Goal: Task Accomplishment & Management: Manage account settings

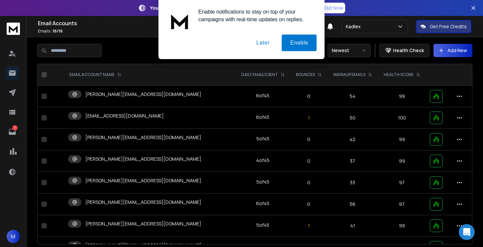
click at [265, 43] on button "Later" at bounding box center [263, 43] width 30 height 17
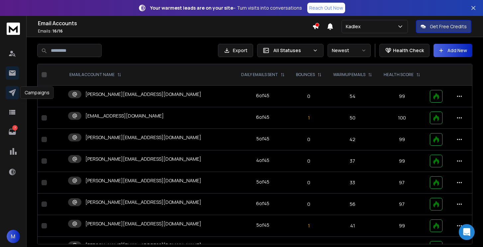
click at [14, 93] on icon at bounding box center [12, 93] width 8 height 8
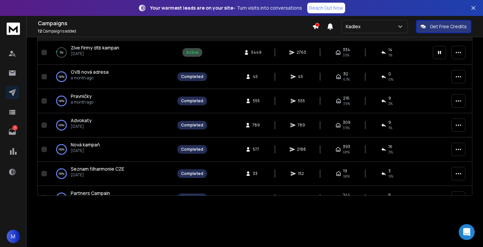
click at [322, 215] on div "Campaigns 12 Campaigns Added All Statuses Newest First Add New CAMPAIGN NAME ST…" at bounding box center [254, 116] width 435 height 247
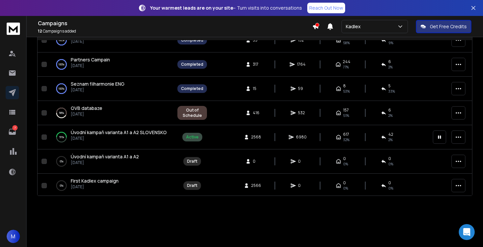
scroll to position [135, 0]
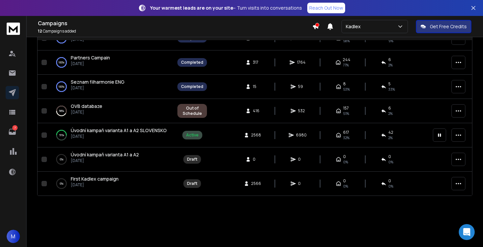
click at [170, 108] on td "58 % OVB databaze [DATE]" at bounding box center [111, 111] width 124 height 24
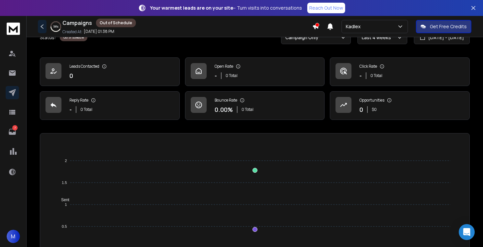
click at [40, 26] on icon at bounding box center [42, 27] width 6 height 6
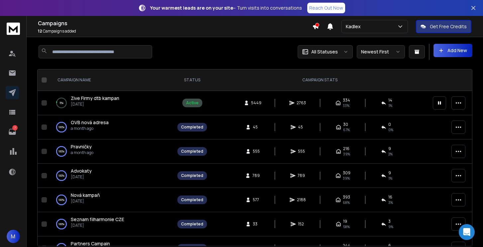
click at [149, 125] on div "100 % OVB nová adresa a month ago" at bounding box center [111, 127] width 111 height 16
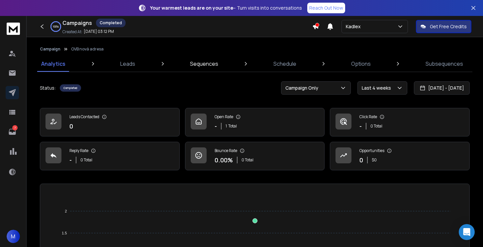
click at [198, 63] on p "Sequences" at bounding box center [204, 64] width 28 height 8
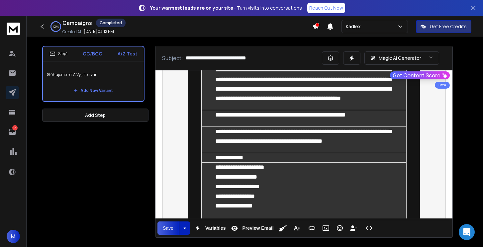
scroll to position [201, 0]
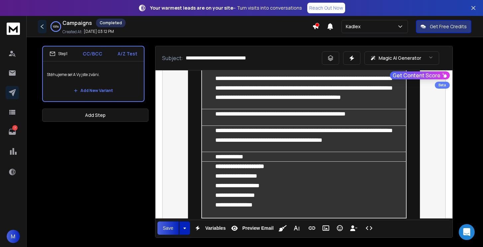
click at [41, 29] on button at bounding box center [42, 26] width 9 height 13
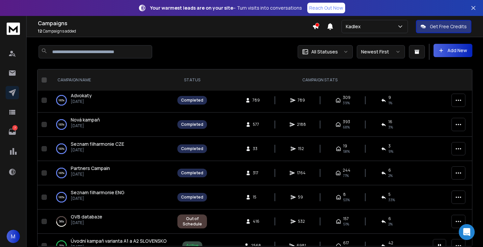
scroll to position [141, 0]
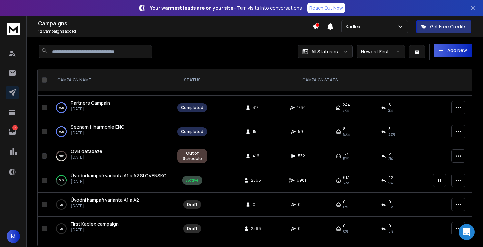
click at [150, 153] on div "58 % OVB databaze [DATE]" at bounding box center [111, 156] width 111 height 16
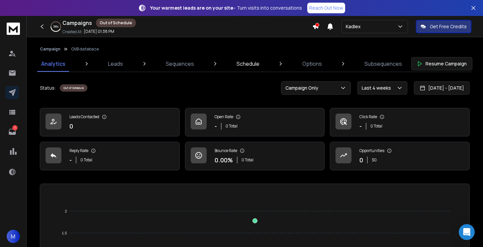
click at [253, 65] on p "Schedule" at bounding box center [247, 64] width 23 height 8
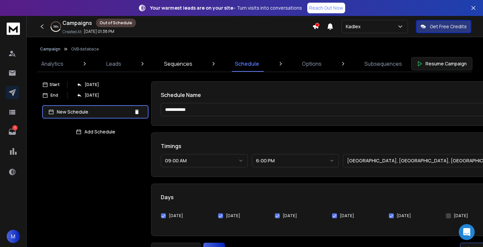
click at [174, 62] on p "Sequences" at bounding box center [178, 64] width 28 height 8
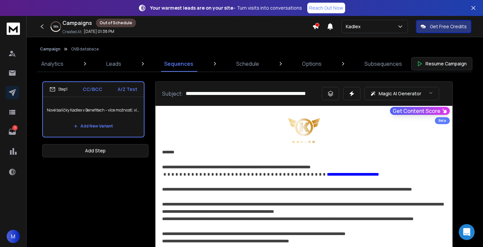
scroll to position [36, 0]
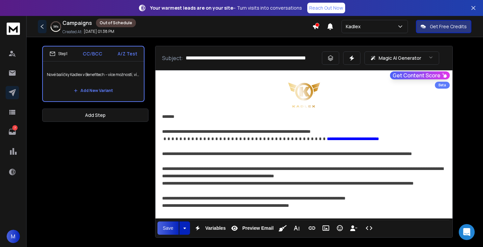
click at [39, 28] on icon at bounding box center [42, 27] width 6 height 6
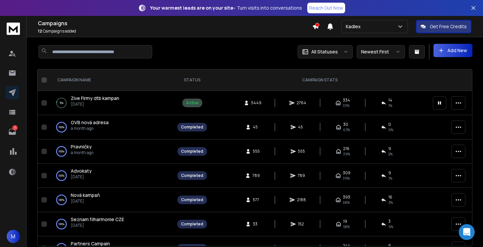
click at [83, 171] on span "Advokaty" at bounding box center [81, 171] width 21 height 6
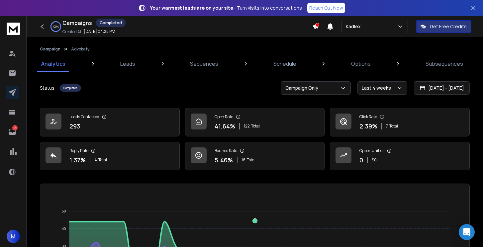
click at [171, 65] on div "Analytics Leads Sequences Schedule Options Subsequences" at bounding box center [251, 64] width 429 height 16
click at [198, 66] on p "Sequences" at bounding box center [204, 64] width 28 height 8
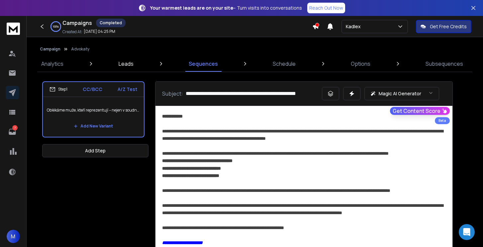
click at [127, 64] on p "Leads" at bounding box center [125, 64] width 15 height 8
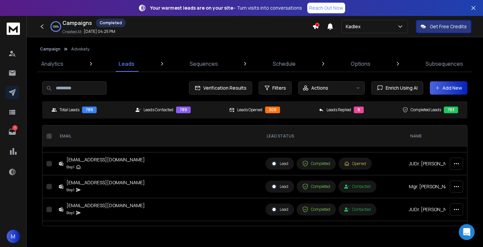
scroll to position [272, 0]
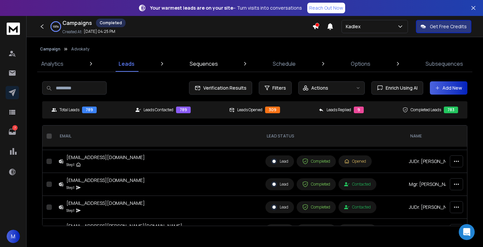
click at [210, 67] on p "Sequences" at bounding box center [204, 64] width 28 height 8
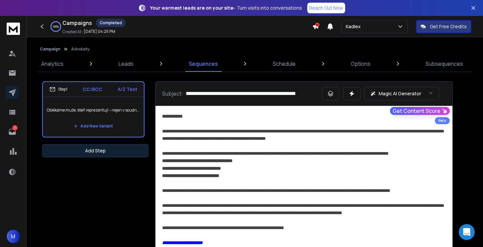
click at [92, 152] on button "Add Step" at bounding box center [95, 150] width 106 height 13
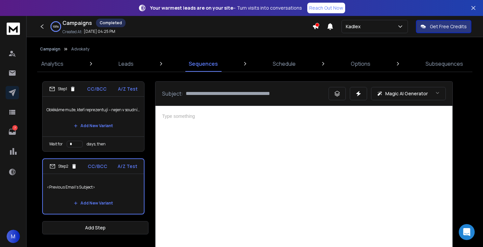
click at [244, 95] on input at bounding box center [254, 94] width 136 height 8
paste input "**********"
type input "*"
click at [208, 95] on input at bounding box center [254, 94] width 136 height 8
paste input "**********"
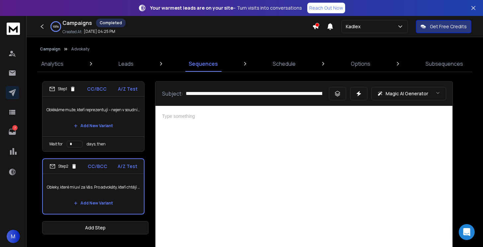
scroll to position [0, 47]
type input "**********"
click at [230, 123] on div at bounding box center [303, 176] width 297 height 141
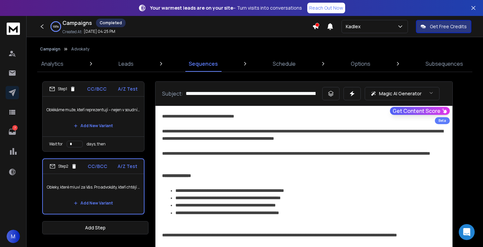
click at [386, 193] on div "**********" at bounding box center [310, 190] width 270 height 7
click at [371, 193] on div "**********" at bounding box center [310, 190] width 270 height 7
click at [427, 193] on div "**********" at bounding box center [310, 190] width 270 height 7
click at [471, 112] on div "**********" at bounding box center [254, 177] width 435 height 197
click at [464, 154] on div "**********" at bounding box center [254, 177] width 425 height 192
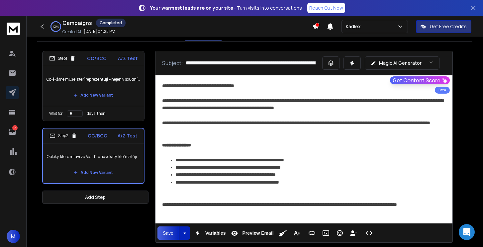
scroll to position [36, 0]
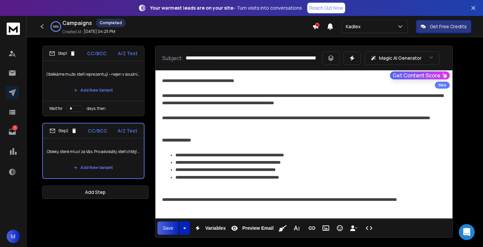
click at [392, 158] on div "**********" at bounding box center [310, 154] width 270 height 7
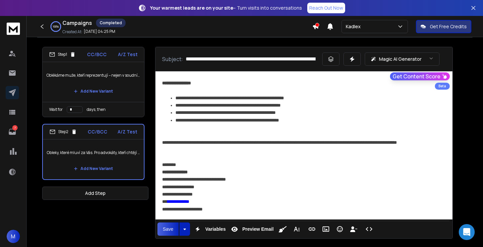
scroll to position [35, 0]
click at [162, 172] on strong "**********" at bounding box center [175, 172] width 26 height 5
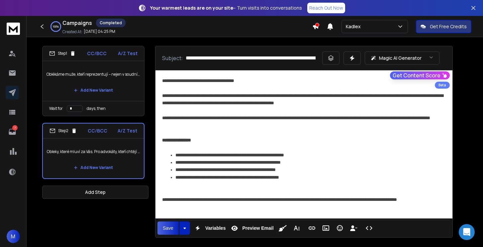
scroll to position [0, 0]
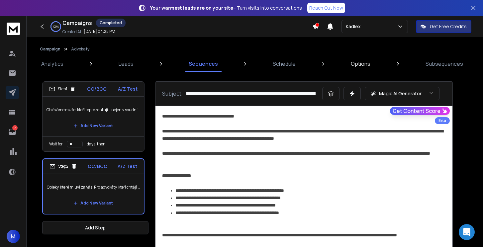
click at [360, 66] on p "Options" at bounding box center [360, 64] width 20 height 8
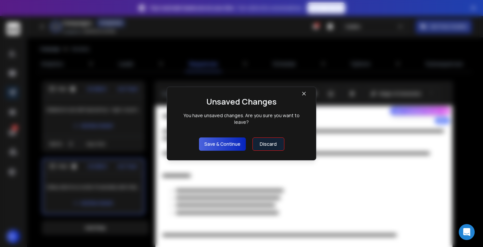
click at [236, 138] on button "Save & Continue" at bounding box center [222, 143] width 47 height 13
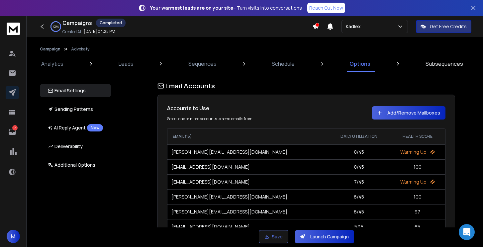
click at [431, 62] on p "Subsequences" at bounding box center [444, 64] width 38 height 8
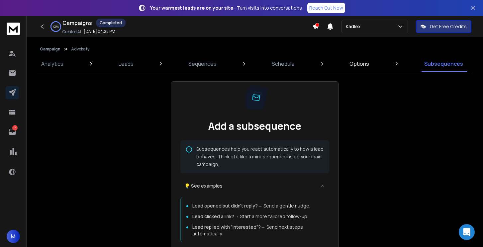
click at [361, 63] on p "Options" at bounding box center [359, 64] width 20 height 8
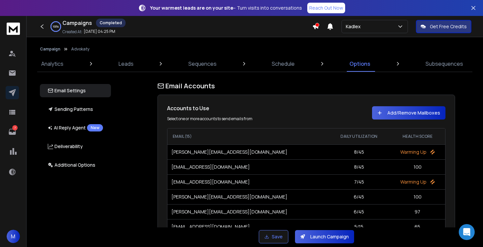
click at [312, 239] on button "Launch Campaign" at bounding box center [324, 236] width 59 height 13
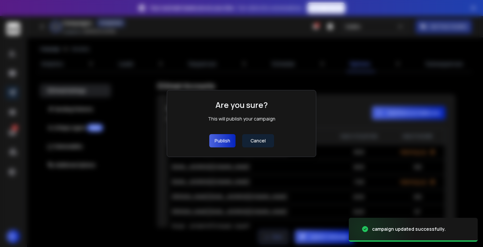
click at [225, 141] on button "Publish" at bounding box center [222, 140] width 26 height 13
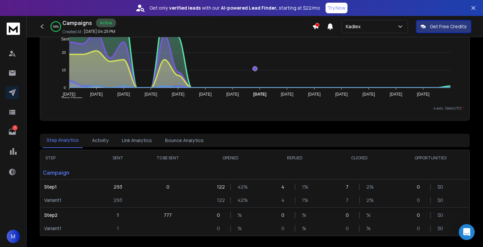
scroll to position [212, 0]
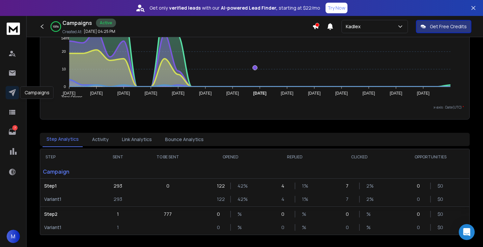
click at [11, 95] on icon at bounding box center [12, 93] width 8 height 8
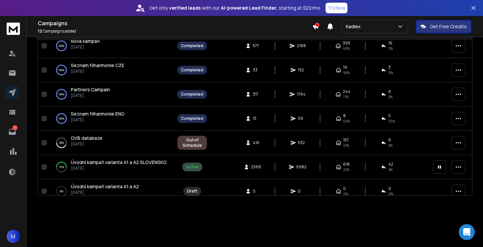
scroll to position [106, 0]
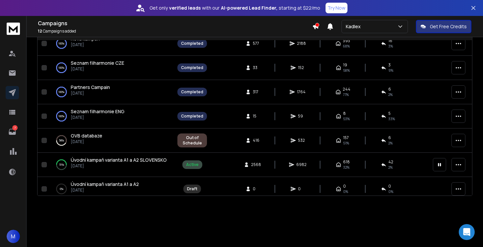
click at [121, 135] on div "58 % OVB databaze [DATE]" at bounding box center [111, 140] width 111 height 16
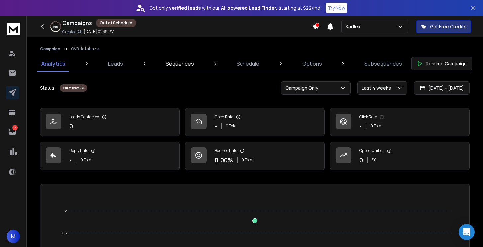
click at [175, 62] on p "Sequences" at bounding box center [180, 64] width 28 height 8
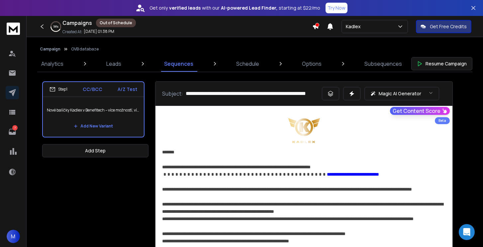
scroll to position [13, 0]
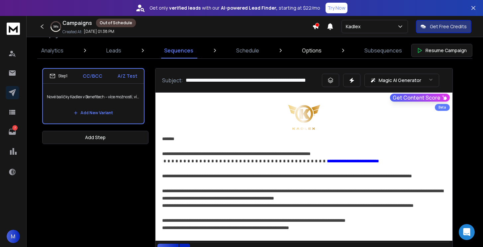
click at [318, 51] on p "Options" at bounding box center [312, 50] width 20 height 8
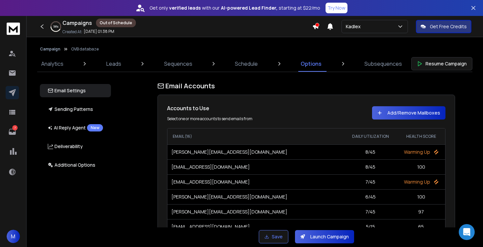
click at [328, 242] on button "Launch Campaign" at bounding box center [324, 236] width 59 height 13
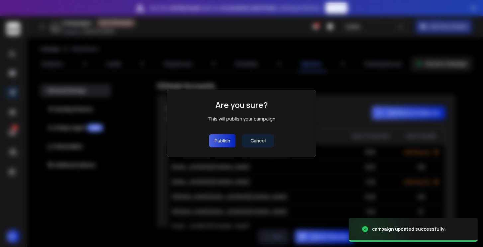
click at [223, 141] on button "Publish" at bounding box center [222, 140] width 26 height 13
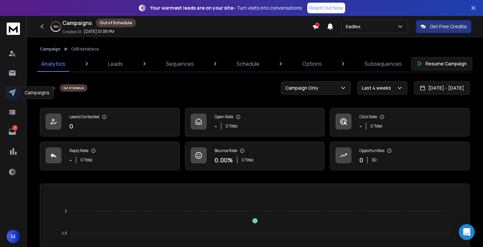
click at [9, 92] on icon at bounding box center [12, 92] width 7 height 7
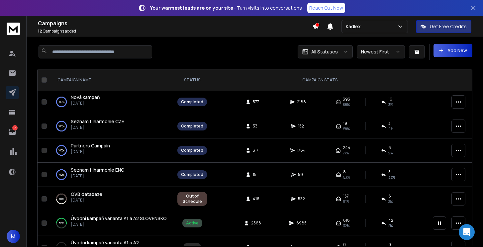
scroll to position [100, 0]
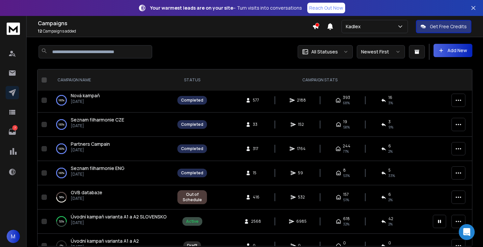
click at [135, 198] on div "58 % OVB databaze [DATE]" at bounding box center [111, 197] width 111 height 16
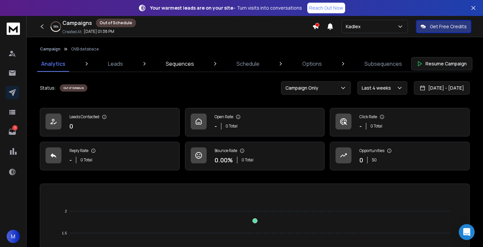
click at [181, 65] on p "Sequences" at bounding box center [180, 64] width 28 height 8
